Goal: Answer question/provide support

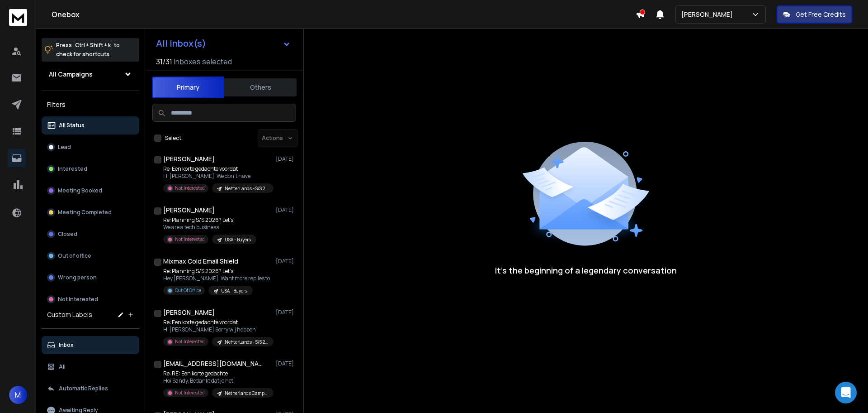
scroll to position [170, 0]
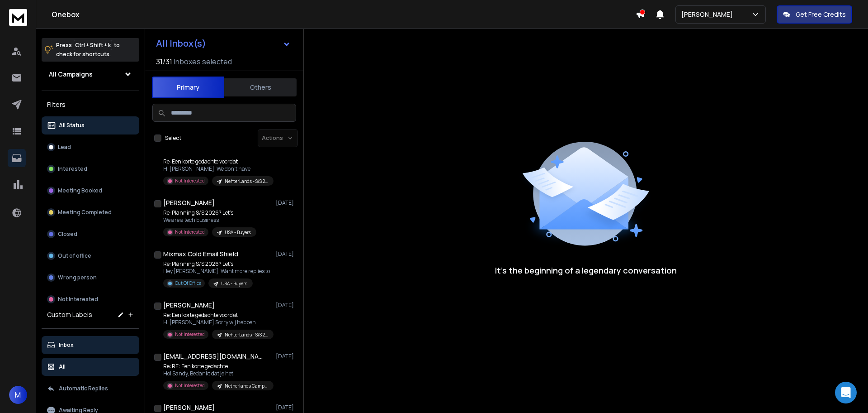
click at [76, 366] on button "All" at bounding box center [91, 366] width 98 height 18
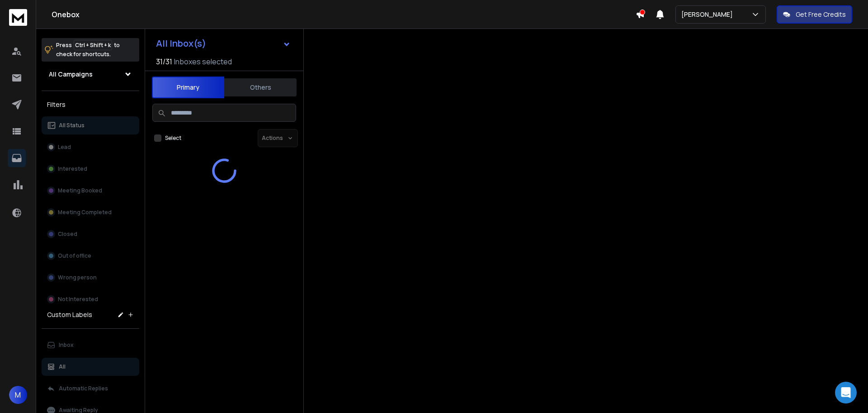
scroll to position [0, 0]
click at [80, 387] on div "Inbox All Automatic Replies Awaiting Reply Unread only Sent Archive" at bounding box center [91, 410] width 98 height 148
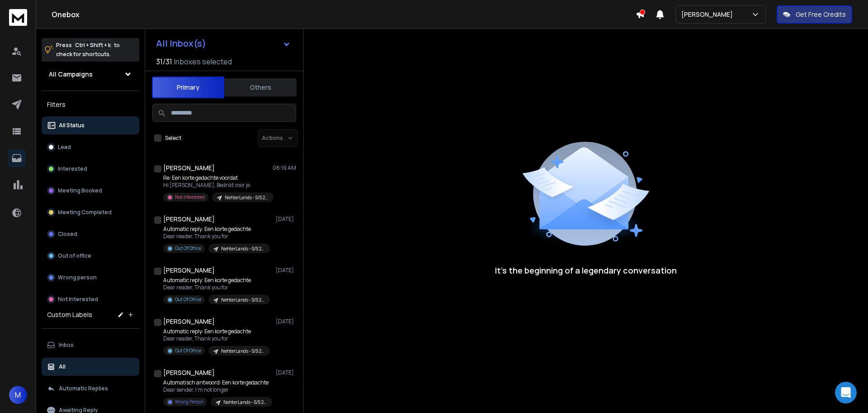
click at [80, 387] on p "Automatic Replies" at bounding box center [83, 387] width 49 height 7
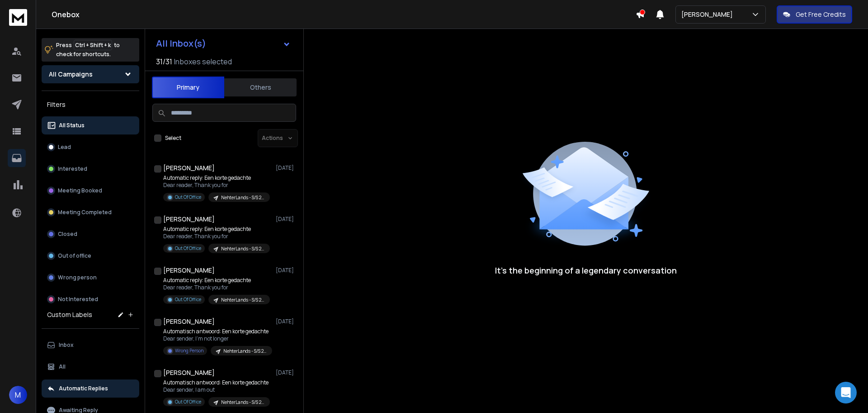
click at [102, 70] on button "All Campaigns" at bounding box center [91, 74] width 98 height 18
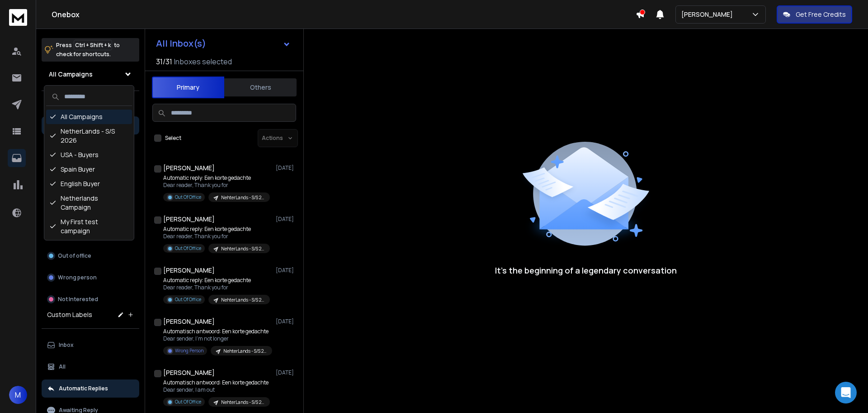
click at [85, 115] on div "All Campaigns" at bounding box center [89, 116] width 86 height 14
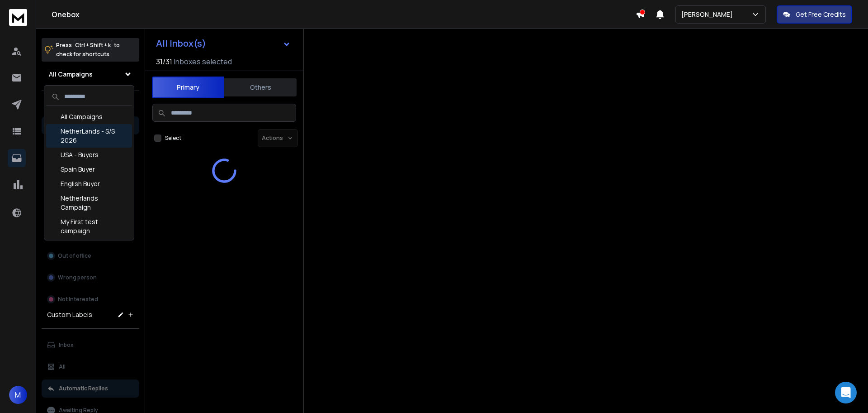
click at [83, 132] on div "NetherLands - S/S 2026" at bounding box center [89, 136] width 86 height 24
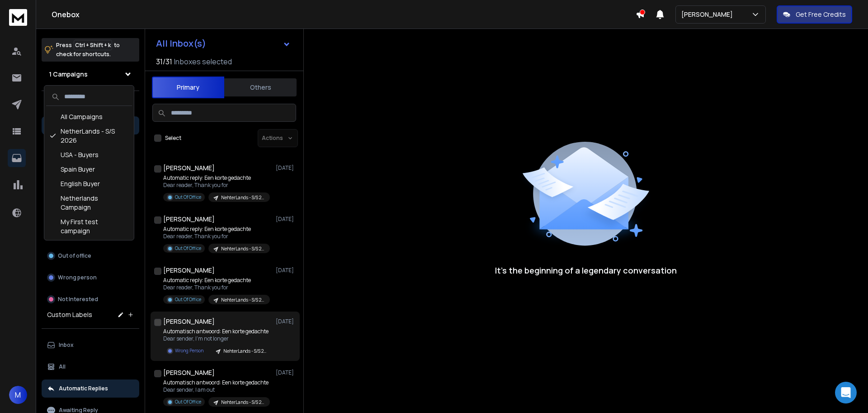
click at [225, 329] on p "Automatisch antwoord: Een korte gedachte" at bounding box center [217, 330] width 109 height 7
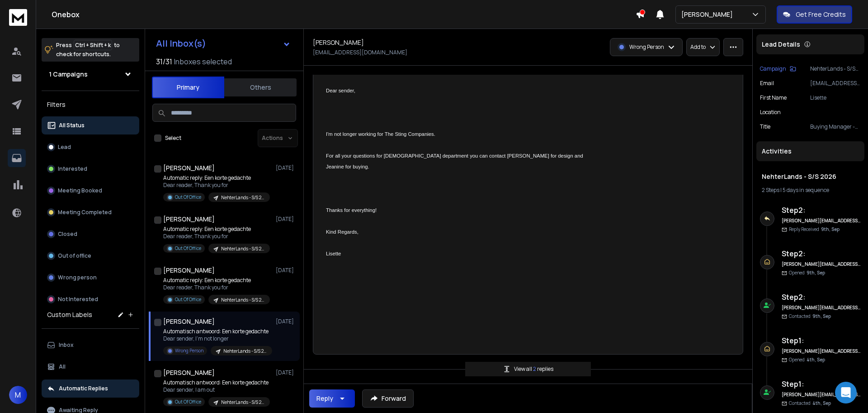
scroll to position [103, 0]
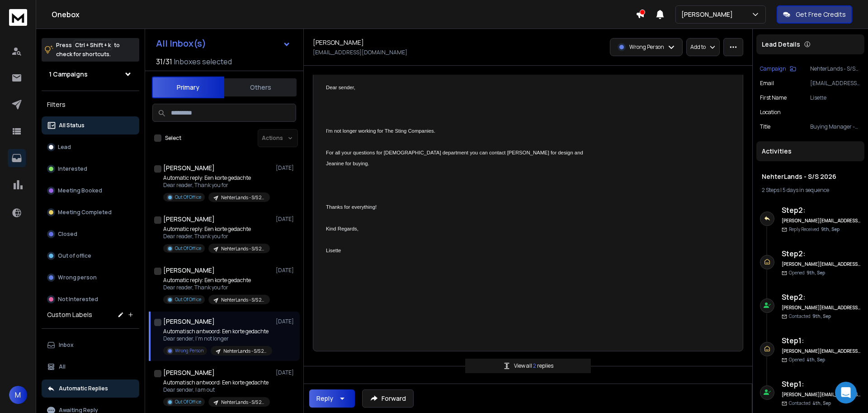
click at [534, 358] on div "View all 2 replies" at bounding box center [528, 365] width 126 height 14
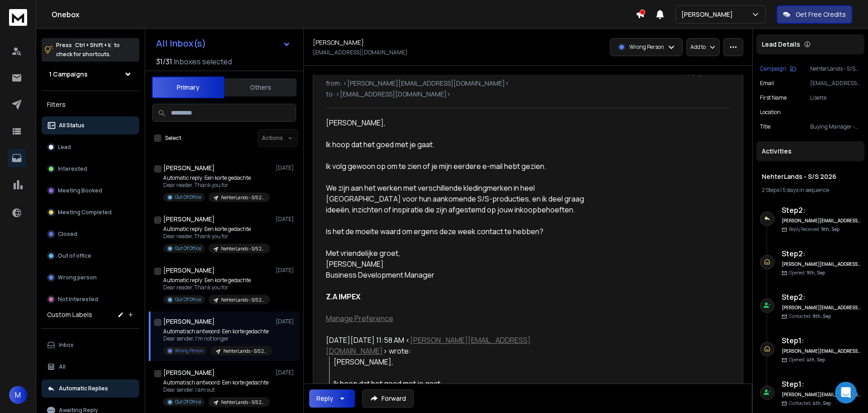
scroll to position [499, 0]
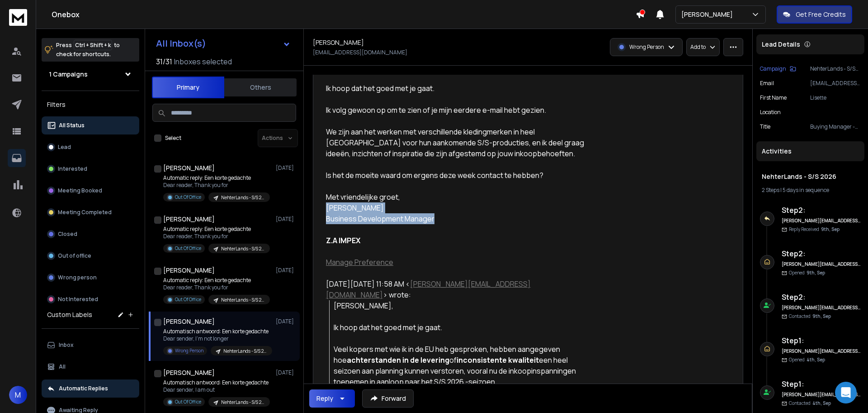
drag, startPoint x: 436, startPoint y: 207, endPoint x: 326, endPoint y: 199, distance: 110.6
click at [326, 202] on div "[PERSON_NAME] Business Development Manager" at bounding box center [458, 213] width 264 height 22
copy div "[PERSON_NAME] Business Development Manager"
